Goal: Task Accomplishment & Management: Use online tool/utility

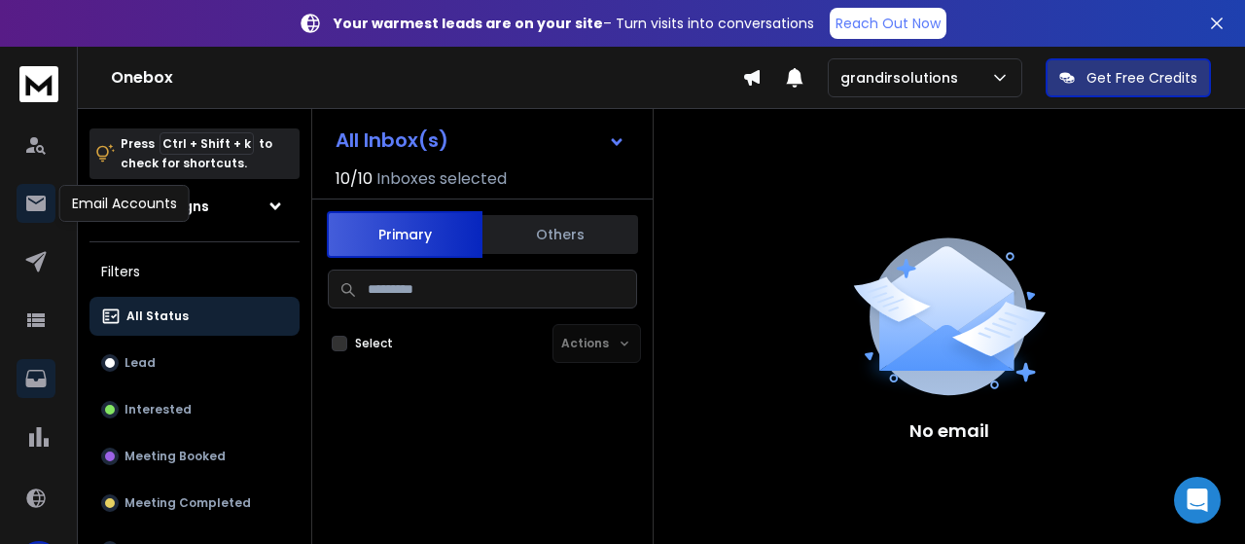
click at [34, 192] on icon at bounding box center [35, 203] width 23 height 23
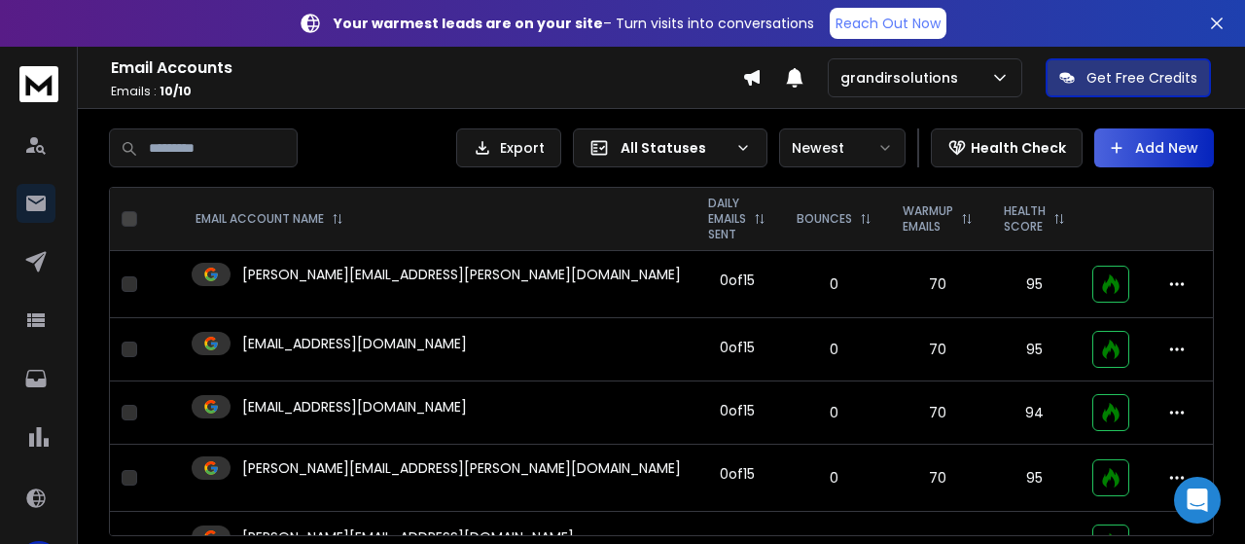
click at [1153, 269] on button at bounding box center [1177, 284] width 49 height 33
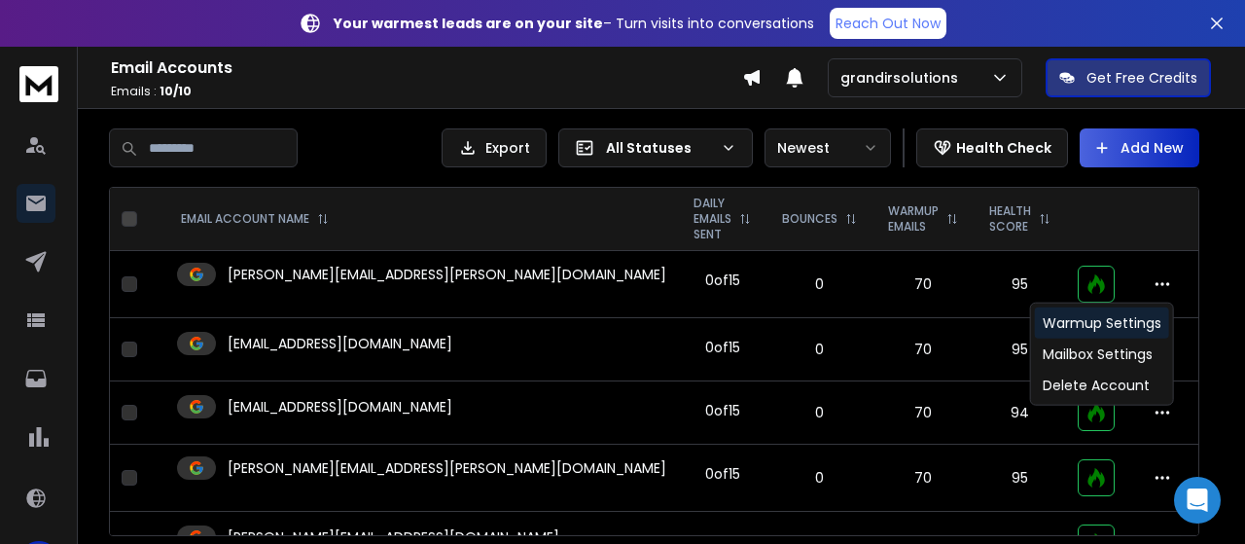
click at [1089, 323] on div "Warmup Settings" at bounding box center [1102, 322] width 134 height 31
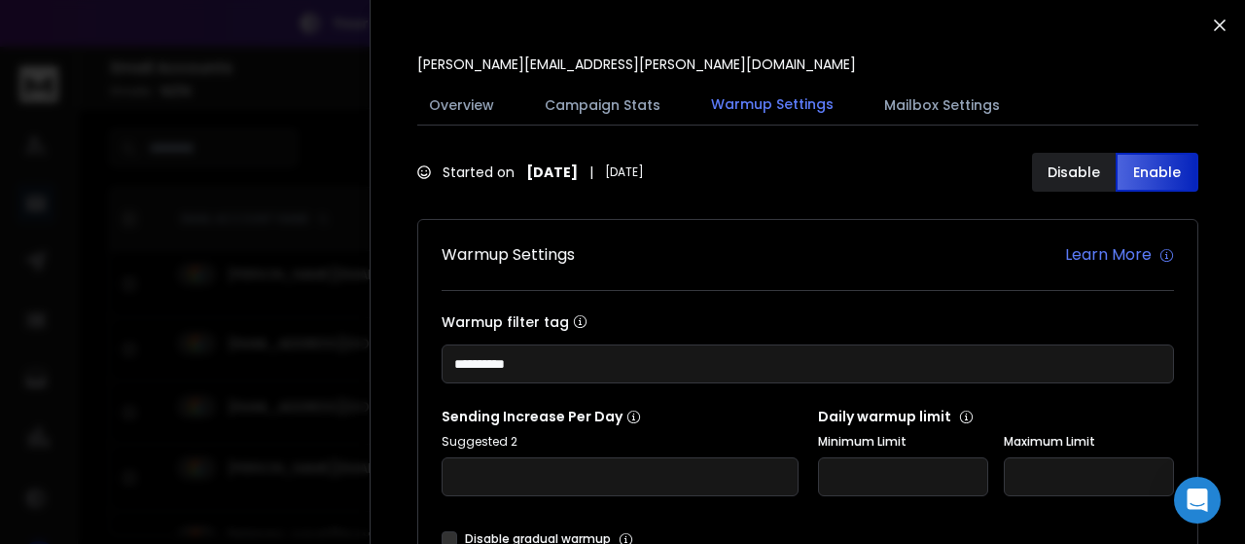
click at [1212, 18] on icon "button" at bounding box center [1219, 25] width 19 height 19
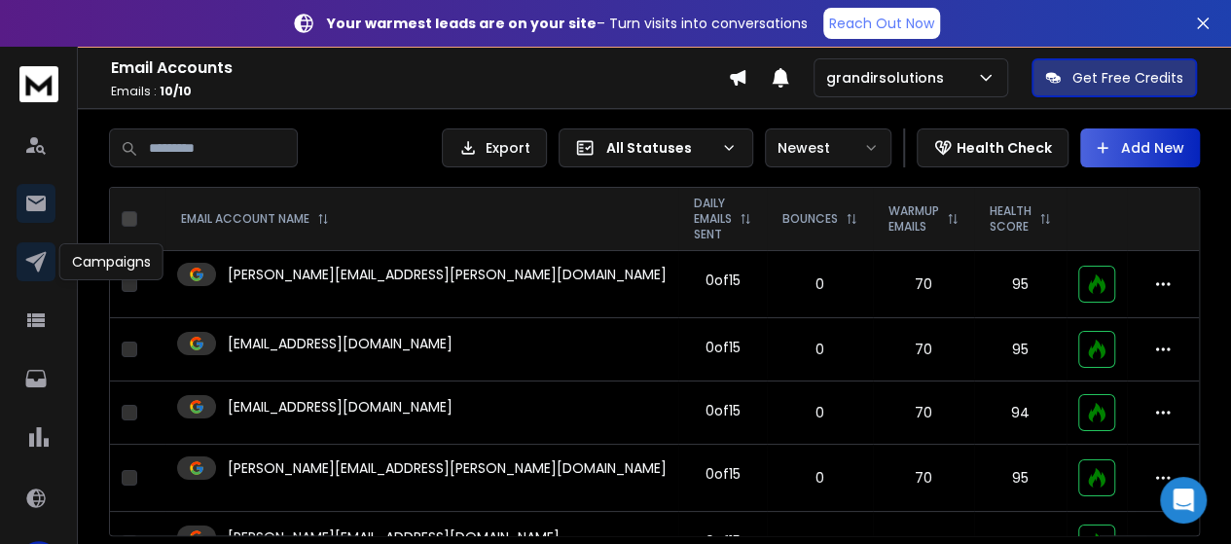
click at [41, 255] on icon at bounding box center [35, 261] width 20 height 20
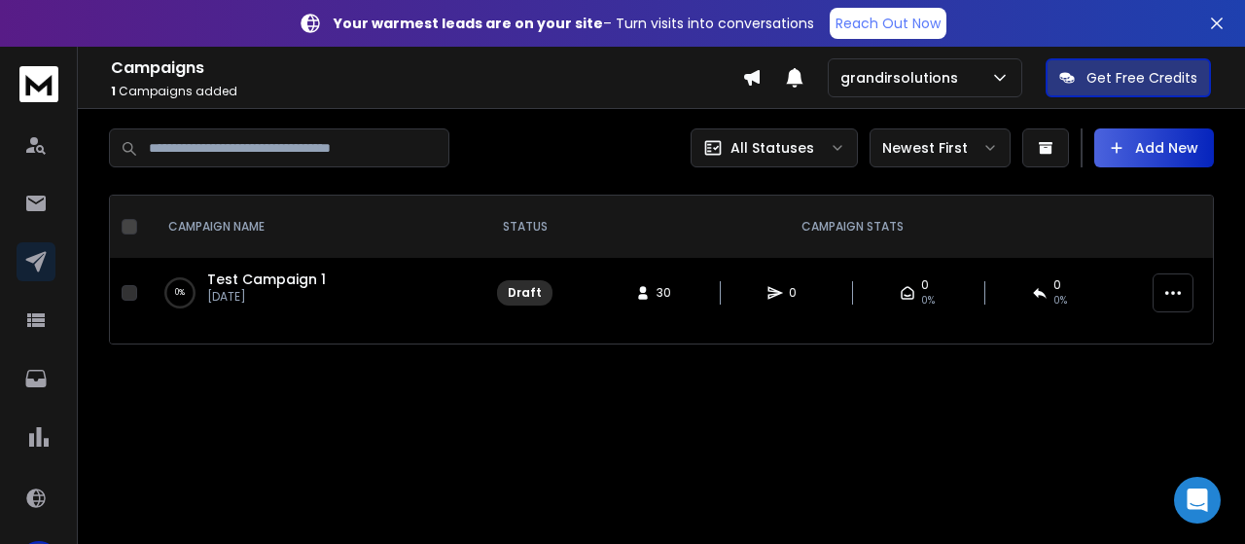
click at [1221, 22] on icon at bounding box center [1217, 24] width 18 height 18
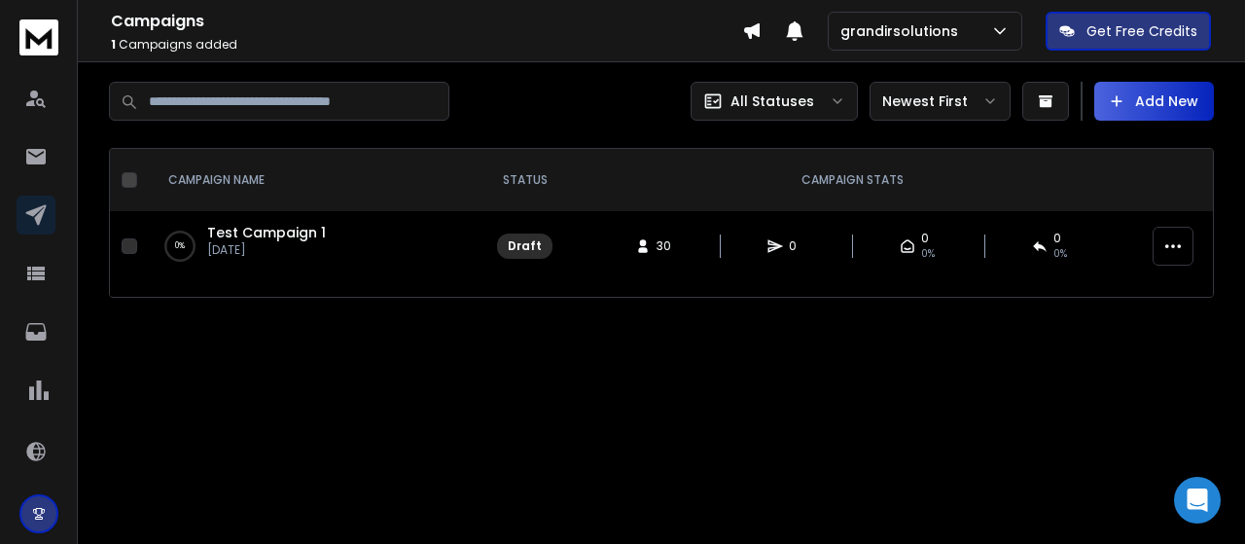
click at [282, 224] on span "Test Campaign 1" at bounding box center [266, 232] width 119 height 19
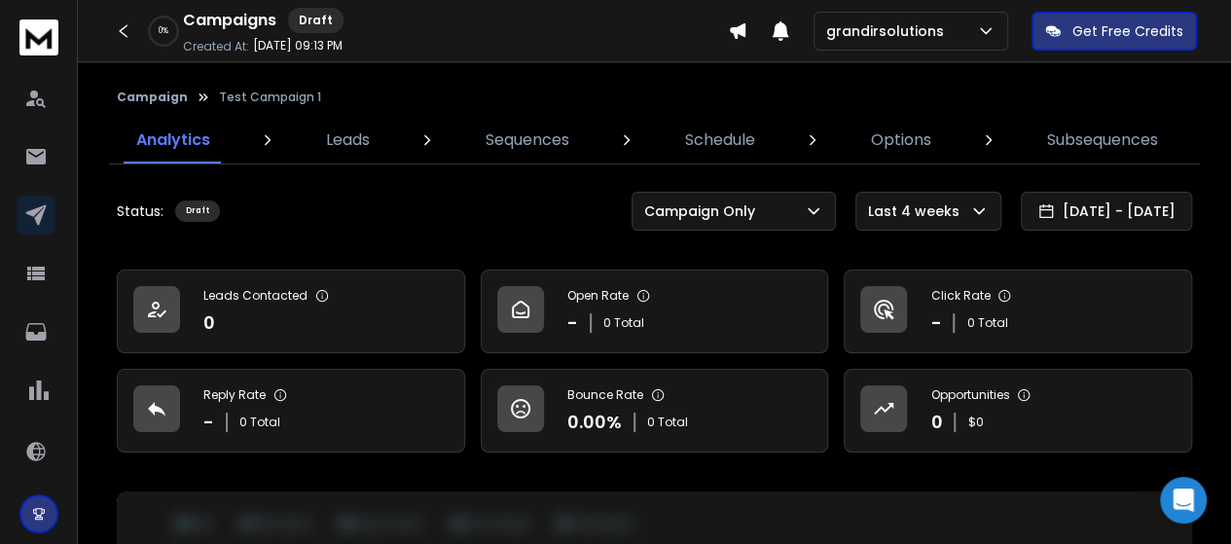
click at [354, 104] on div "Campaign Test Campaign 1" at bounding box center [654, 97] width 1090 height 31
click at [341, 132] on p "Leads" at bounding box center [348, 139] width 44 height 23
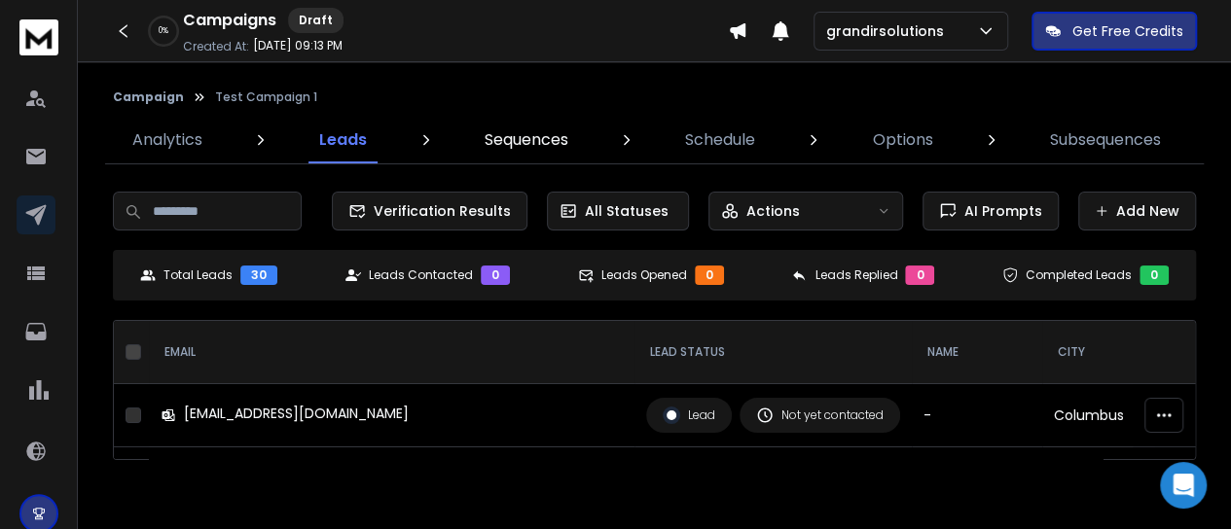
click at [541, 133] on p "Sequences" at bounding box center [526, 139] width 84 height 23
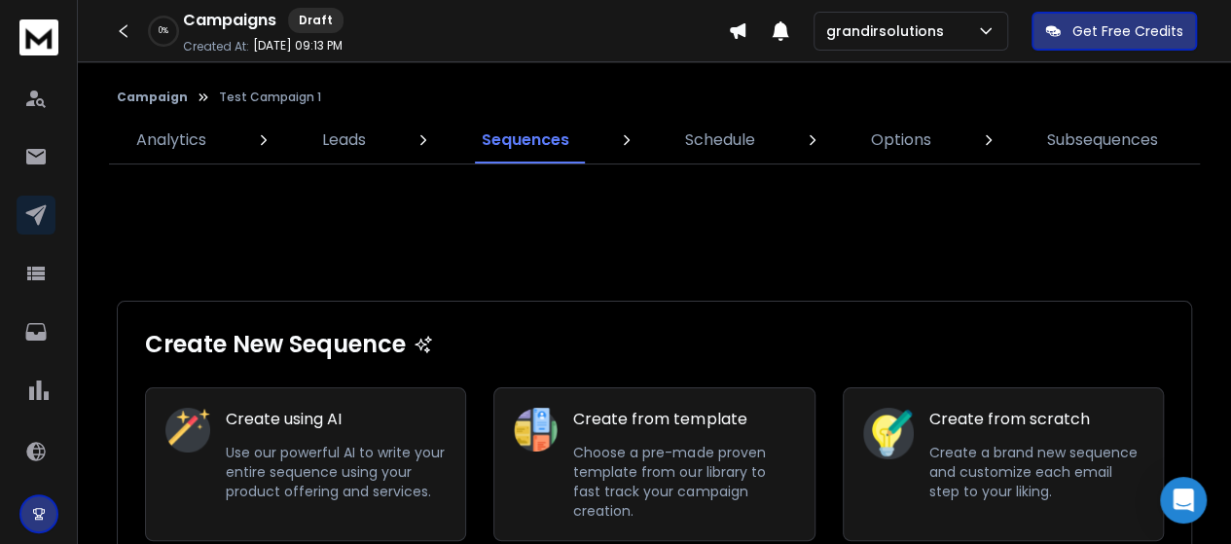
scroll to position [31, 0]
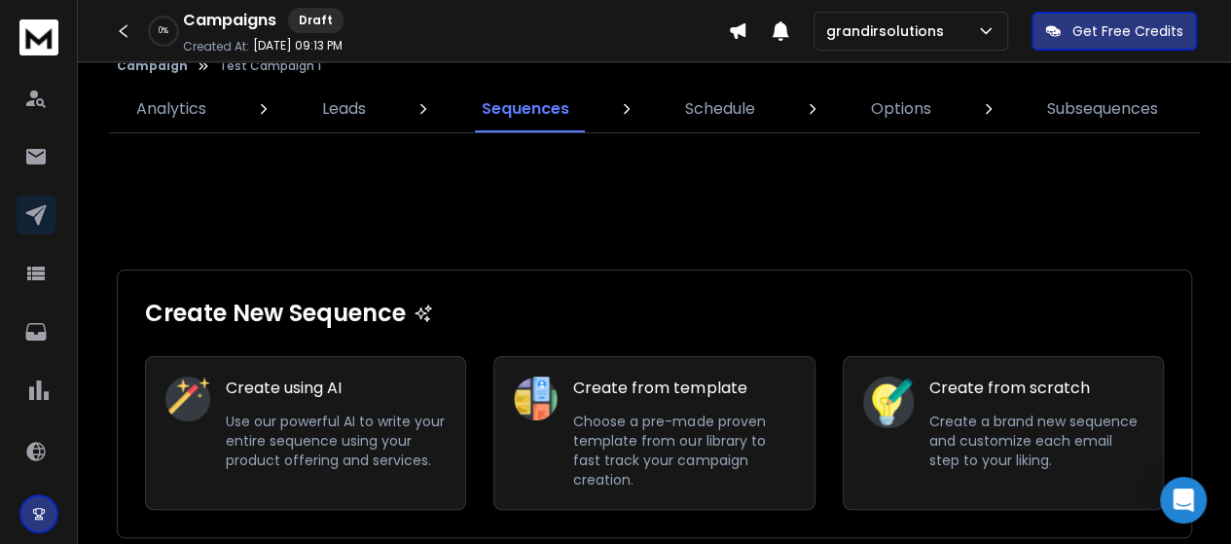
click at [979, 392] on h1 "Create from scratch" at bounding box center [1036, 387] width 214 height 23
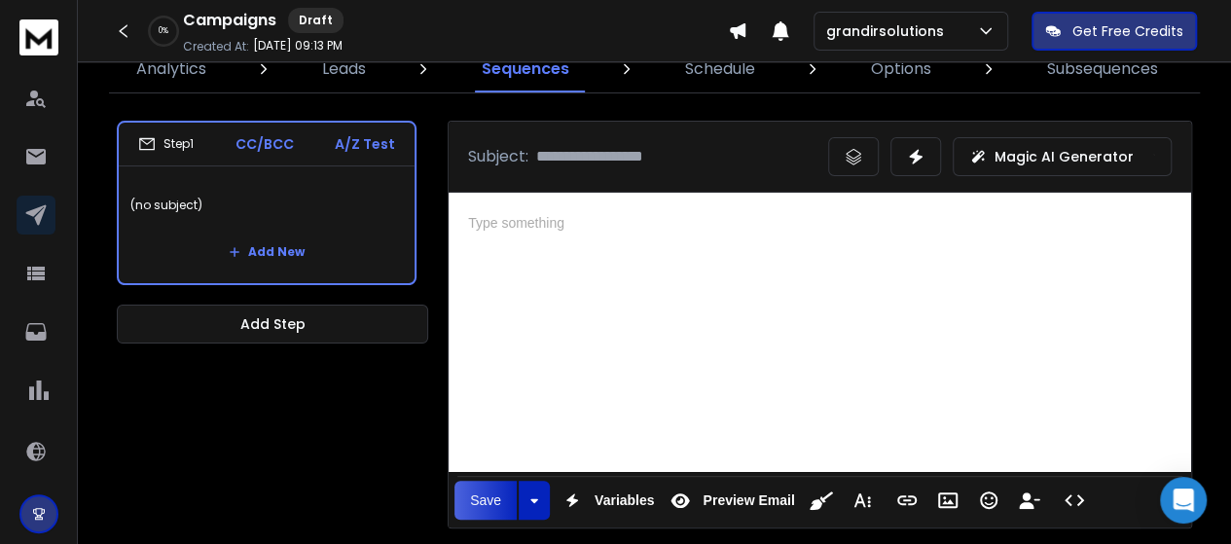
scroll to position [74, 0]
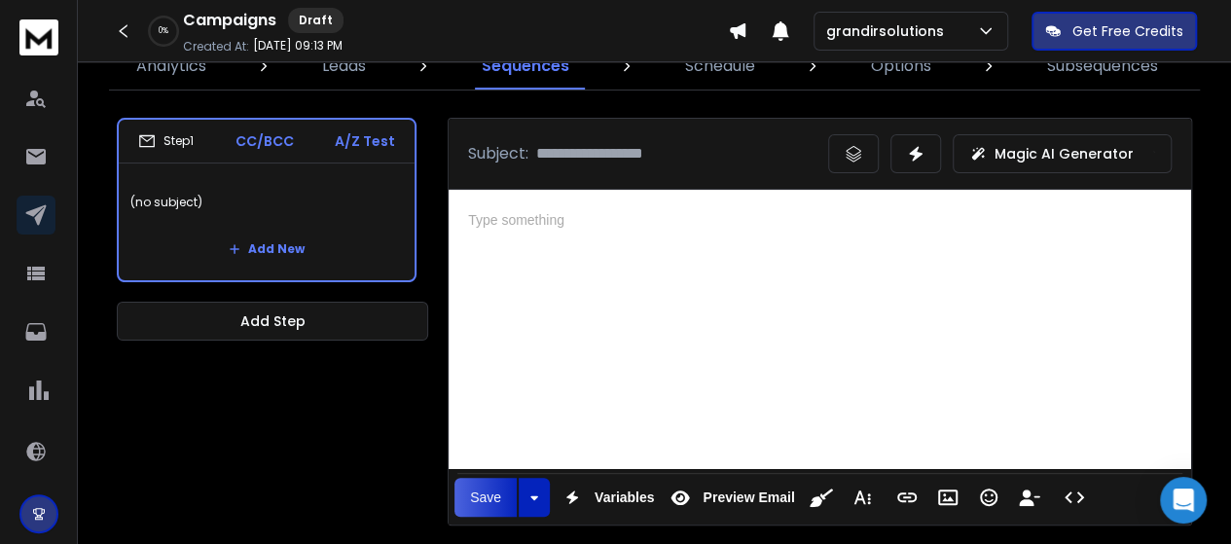
click at [546, 205] on div at bounding box center [819, 329] width 742 height 279
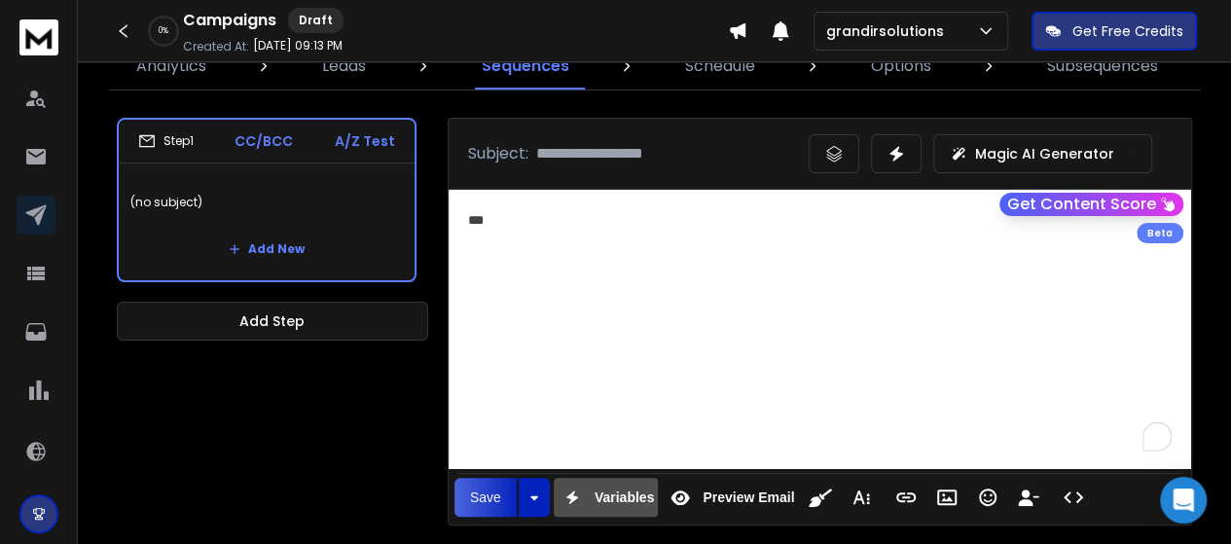
click at [626, 493] on span "Variables" at bounding box center [624, 497] width 68 height 17
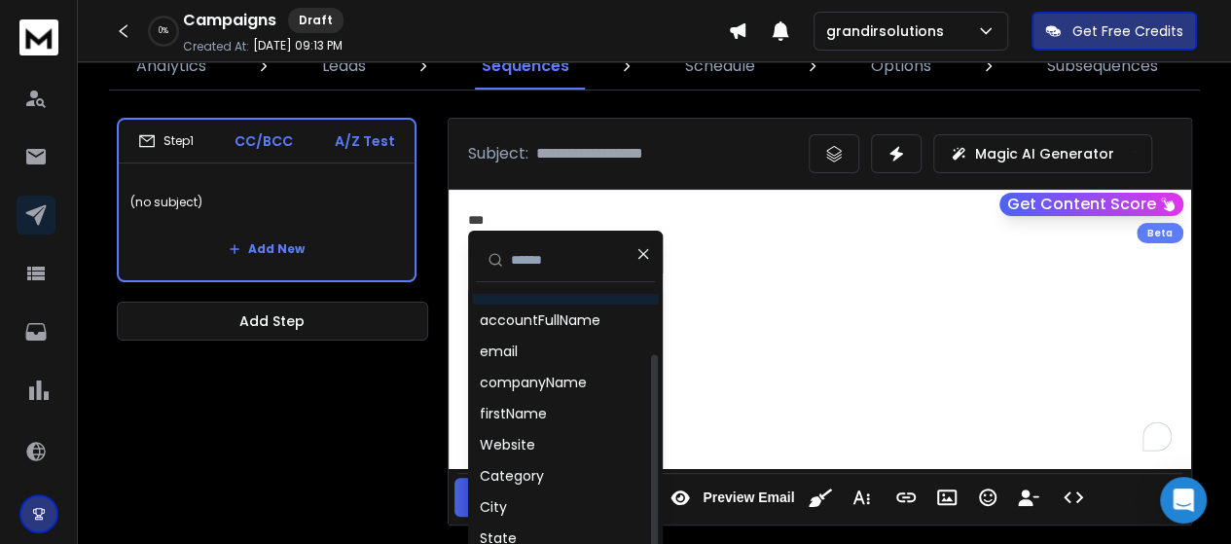
scroll to position [84, 0]
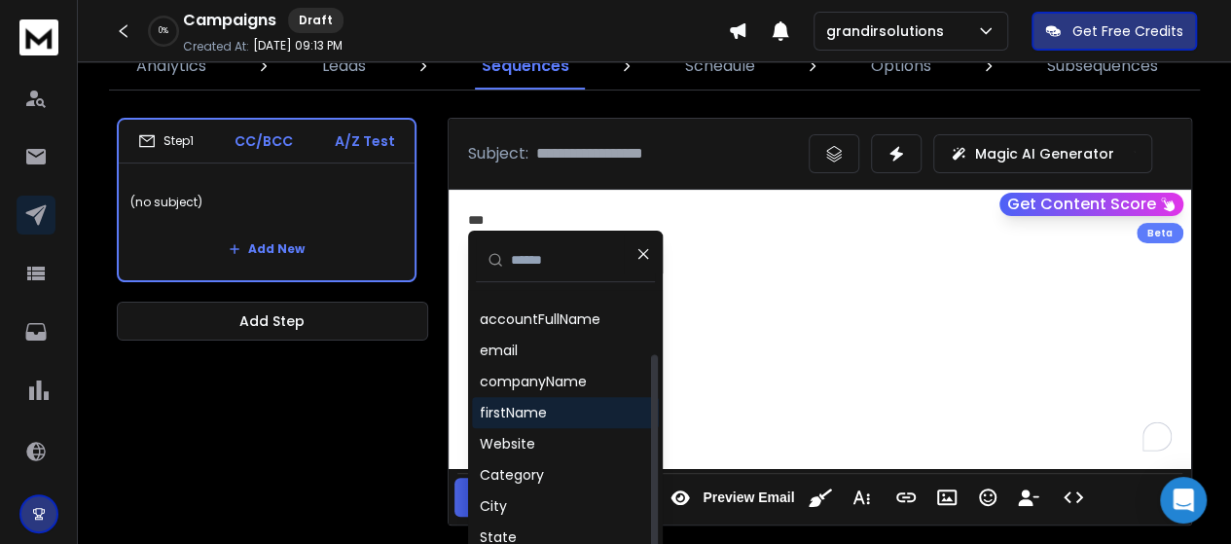
click at [538, 403] on div "firstName" at bounding box center [513, 412] width 67 height 19
